Goal: Task Accomplishment & Management: Use online tool/utility

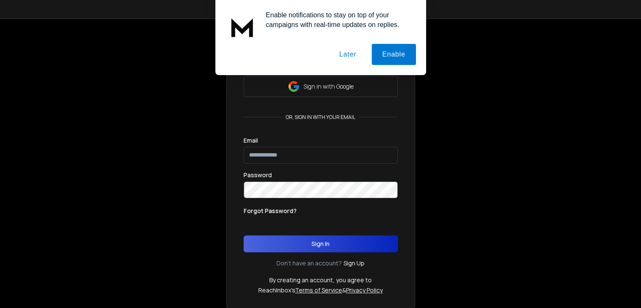
click at [357, 52] on button "Later" at bounding box center [348, 54] width 38 height 21
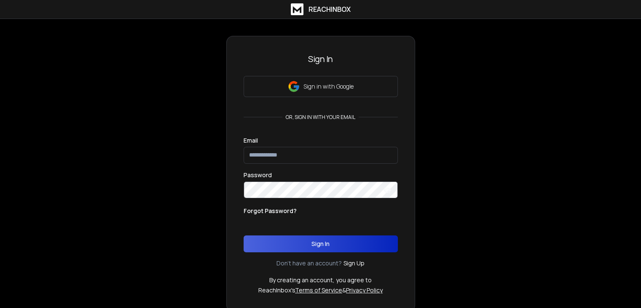
click at [456, 93] on div "Welcome to ReachInbox 10x your leads, meetings and deals. Sign In Sign in with …" at bounding box center [320, 174] width 641 height 276
click at [496, 163] on div "Welcome to ReachInbox 10x your leads, meetings and deals. Sign In Sign in with …" at bounding box center [320, 174] width 641 height 276
click at [338, 156] on input "email" at bounding box center [321, 155] width 154 height 17
drag, startPoint x: 362, startPoint y: 229, endPoint x: 403, endPoint y: 21, distance: 211.7
click at [362, 228] on form "Email Password Forgot Password? Sign In Sign Up" at bounding box center [321, 194] width 154 height 115
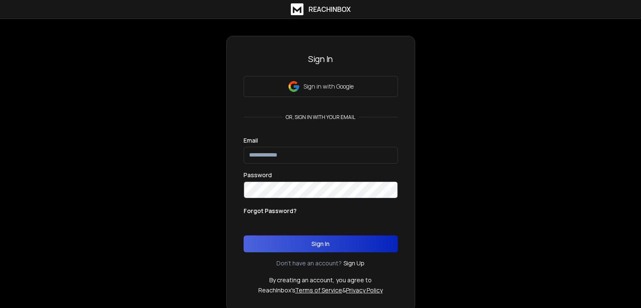
click at [327, 162] on input "email" at bounding box center [321, 155] width 154 height 17
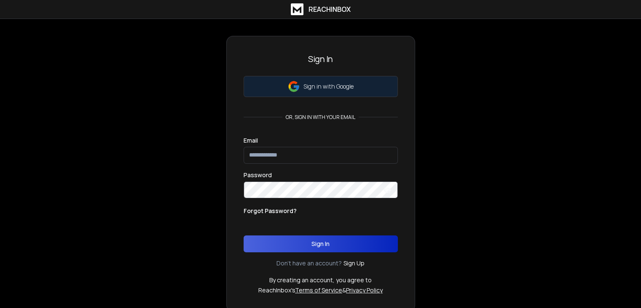
paste input "**********"
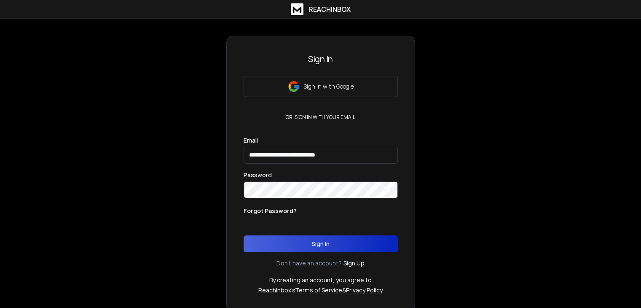
type input "**********"
click at [324, 233] on form "**********" at bounding box center [321, 194] width 154 height 115
click at [386, 239] on button "Sign In" at bounding box center [321, 243] width 154 height 17
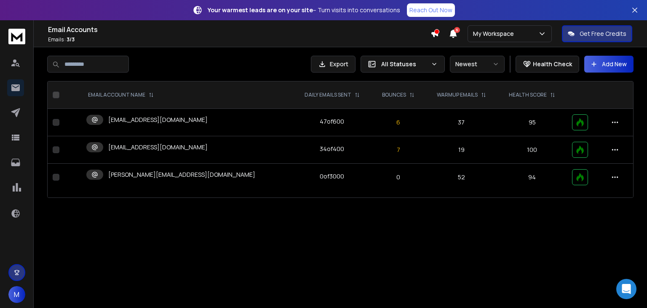
click at [234, 252] on div "Your warmest leads are on your site – Turn visits into conversations Reach Out …" at bounding box center [323, 154] width 647 height 308
click at [17, 110] on icon at bounding box center [15, 112] width 9 height 9
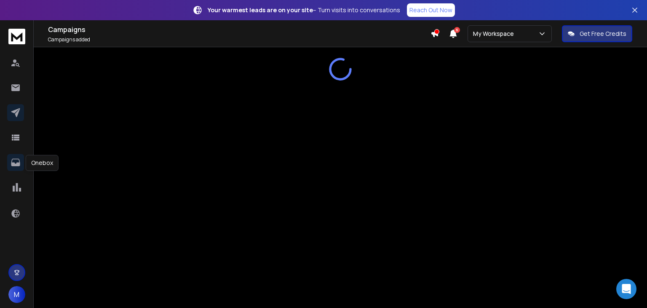
click at [14, 162] on icon at bounding box center [16, 162] width 10 height 10
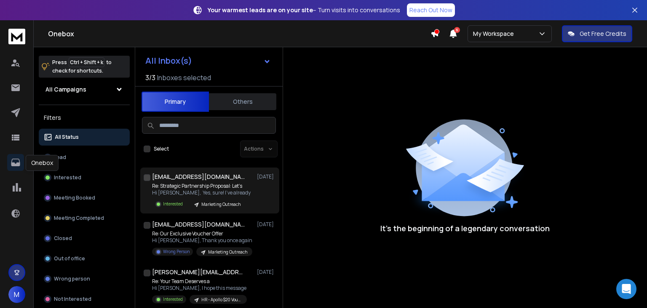
click at [255, 185] on div "Re: Strategic Partnership Proposal: Let’s Hi Joshua, Yes, sure! I’ve already In…" at bounding box center [214, 196] width 124 height 26
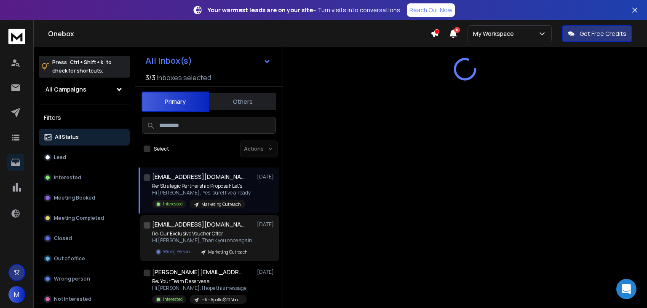
click at [248, 231] on p "Re: Our Exclusive Voucher Offer" at bounding box center [202, 233] width 100 height 7
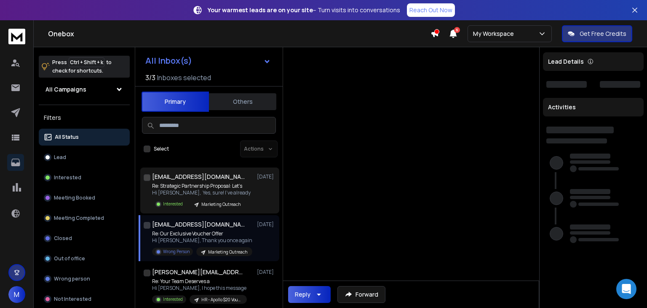
click at [240, 196] on div "Re: Strategic Partnership Proposal: Let’s Hi Joshua, Yes, sure! I’ve already In…" at bounding box center [201, 196] width 99 height 26
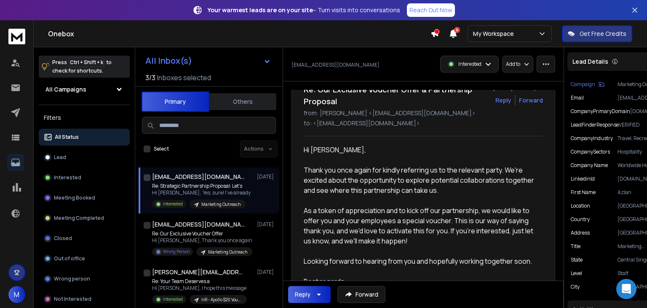
scroll to position [42, 0]
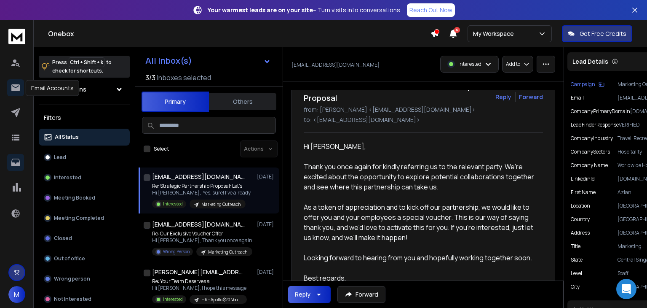
click at [20, 82] on link at bounding box center [15, 87] width 17 height 17
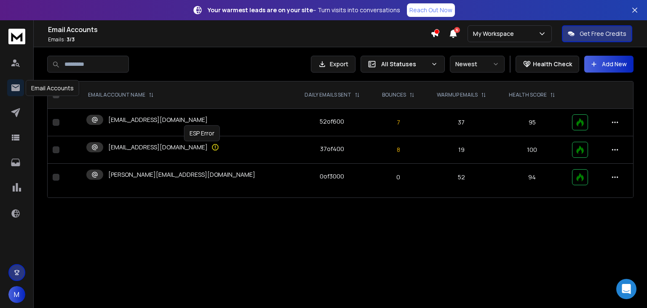
click at [211, 147] on icon at bounding box center [215, 147] width 8 height 8
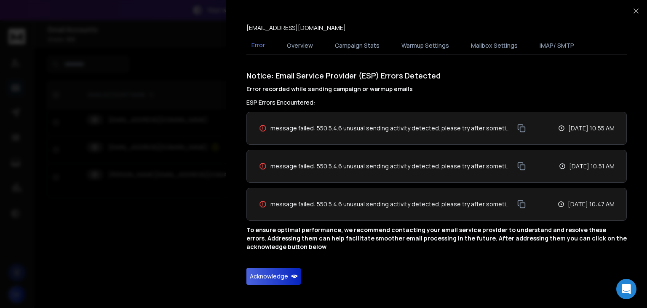
click at [283, 272] on button "Acknowledge" at bounding box center [274, 276] width 54 height 17
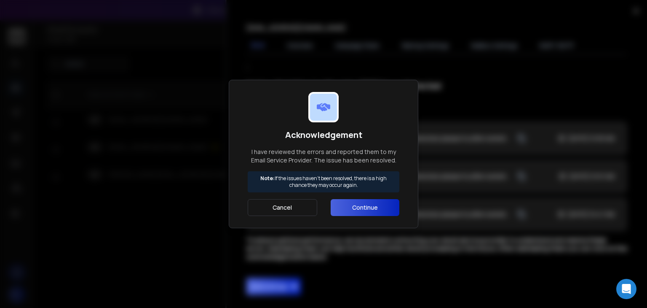
click at [376, 204] on button "Continue" at bounding box center [365, 207] width 69 height 17
